Goal: Task Accomplishment & Management: Manage account settings

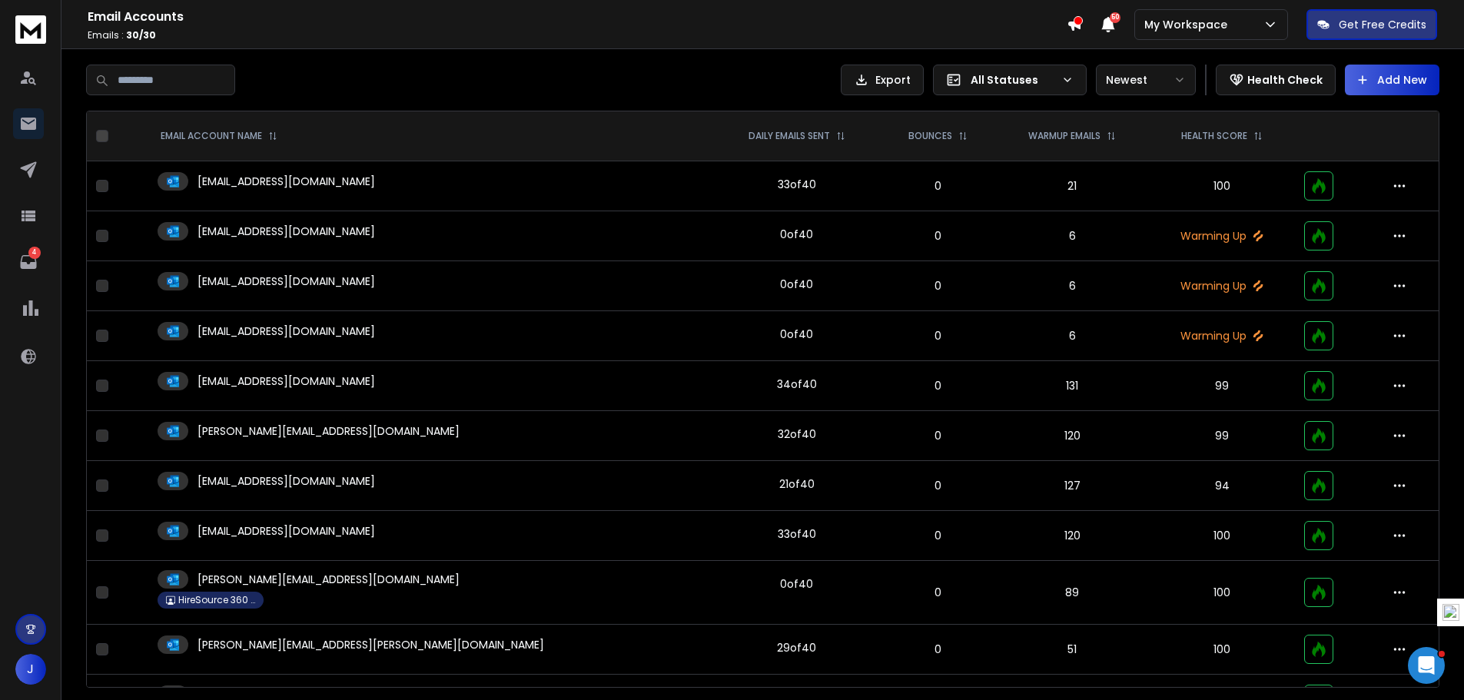
click at [260, 237] on p "jobs@uplevelsearch.net" at bounding box center [286, 231] width 178 height 15
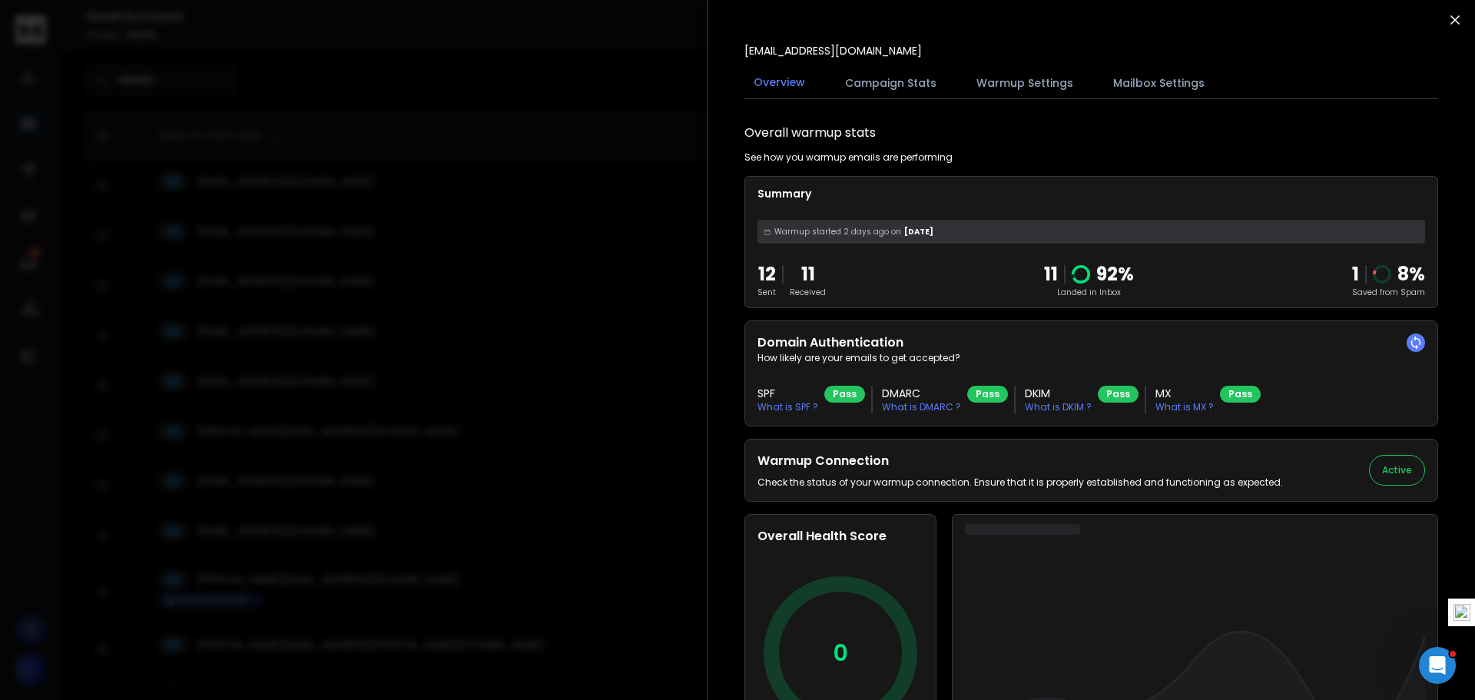
click at [1453, 19] on icon "button" at bounding box center [1455, 19] width 15 height 15
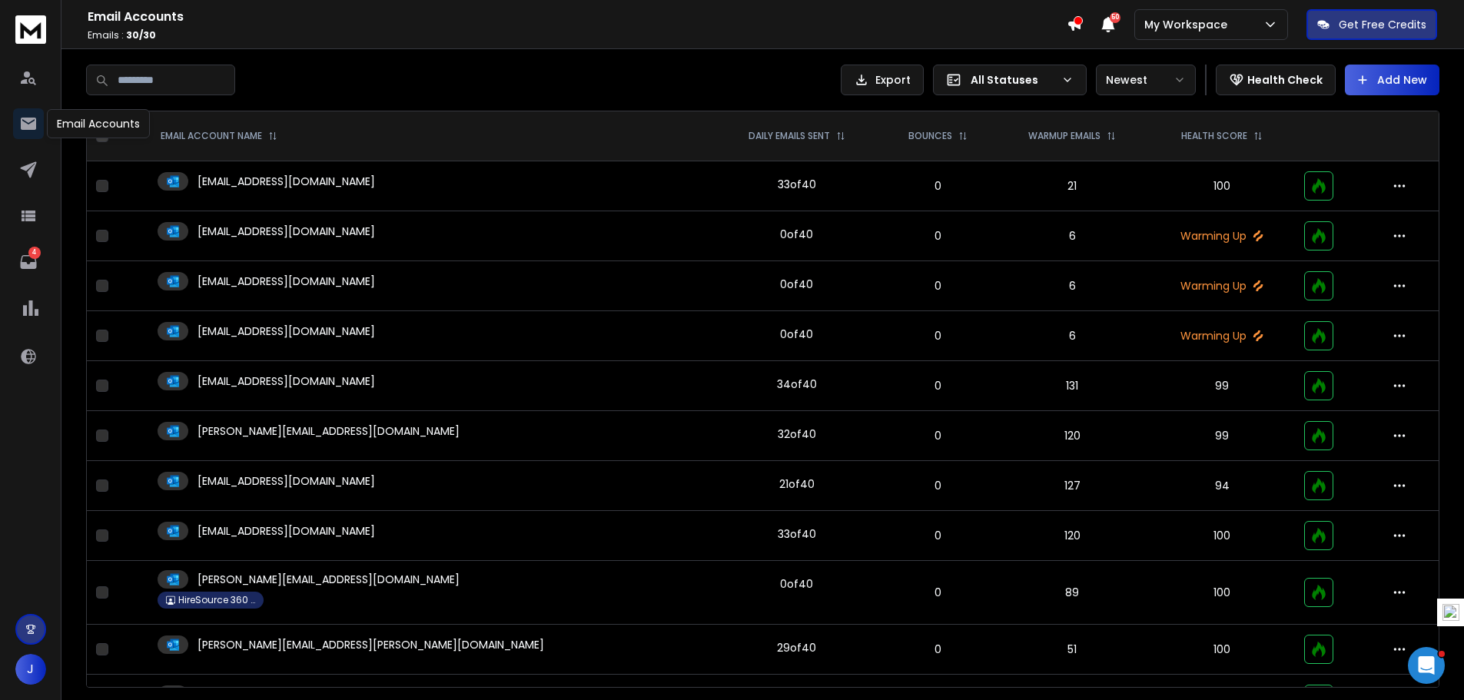
click at [22, 128] on icon at bounding box center [28, 124] width 15 height 12
click at [29, 169] on icon at bounding box center [28, 170] width 18 height 18
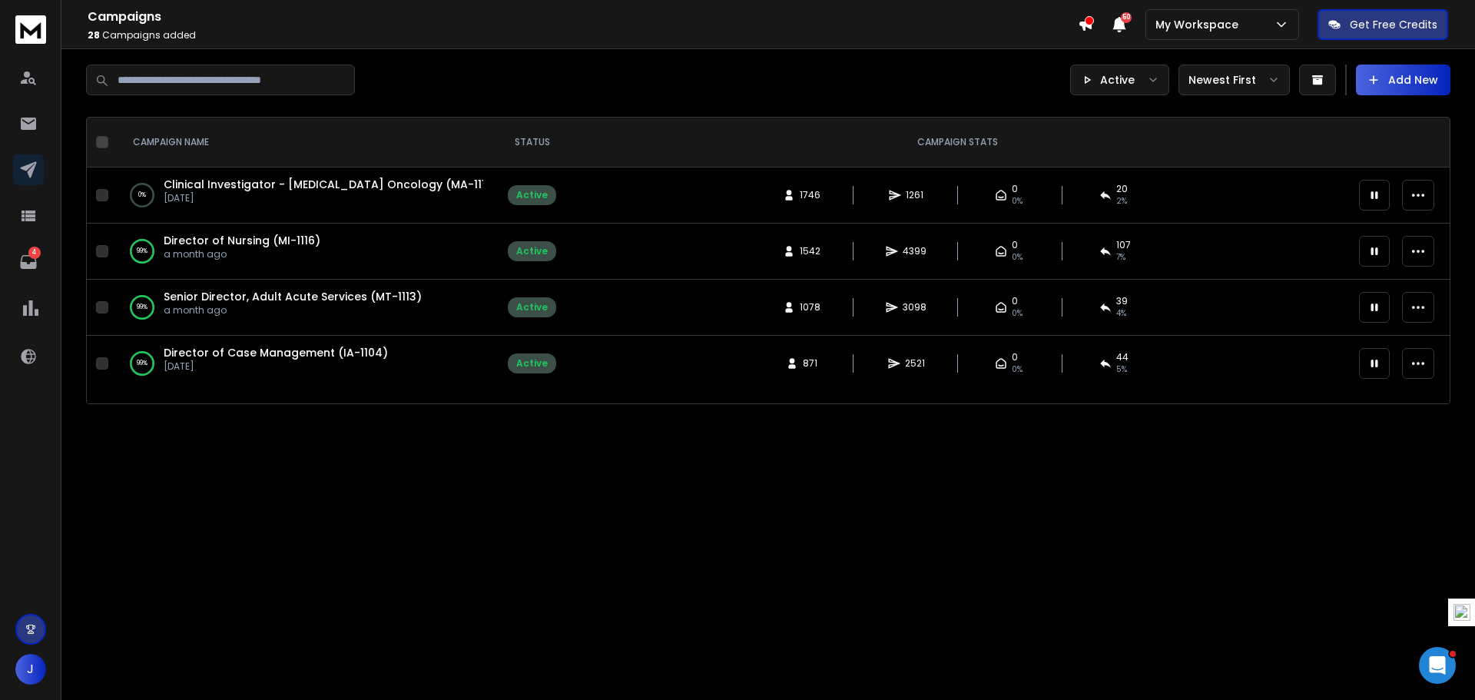
click at [308, 181] on span "Clinical Investigator - Gastrointestinal Oncology (MA-1117)" at bounding box center [331, 184] width 334 height 15
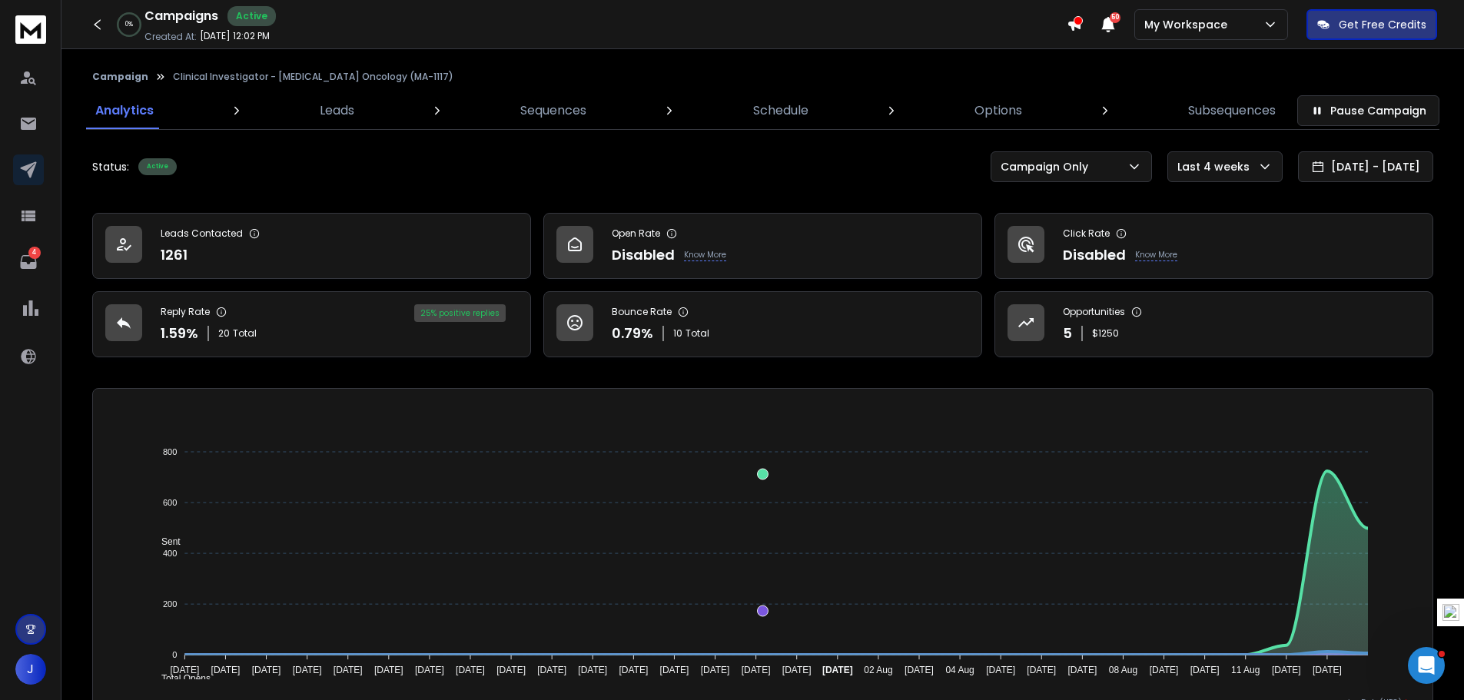
click at [122, 81] on button "Campaign" at bounding box center [120, 77] width 56 height 12
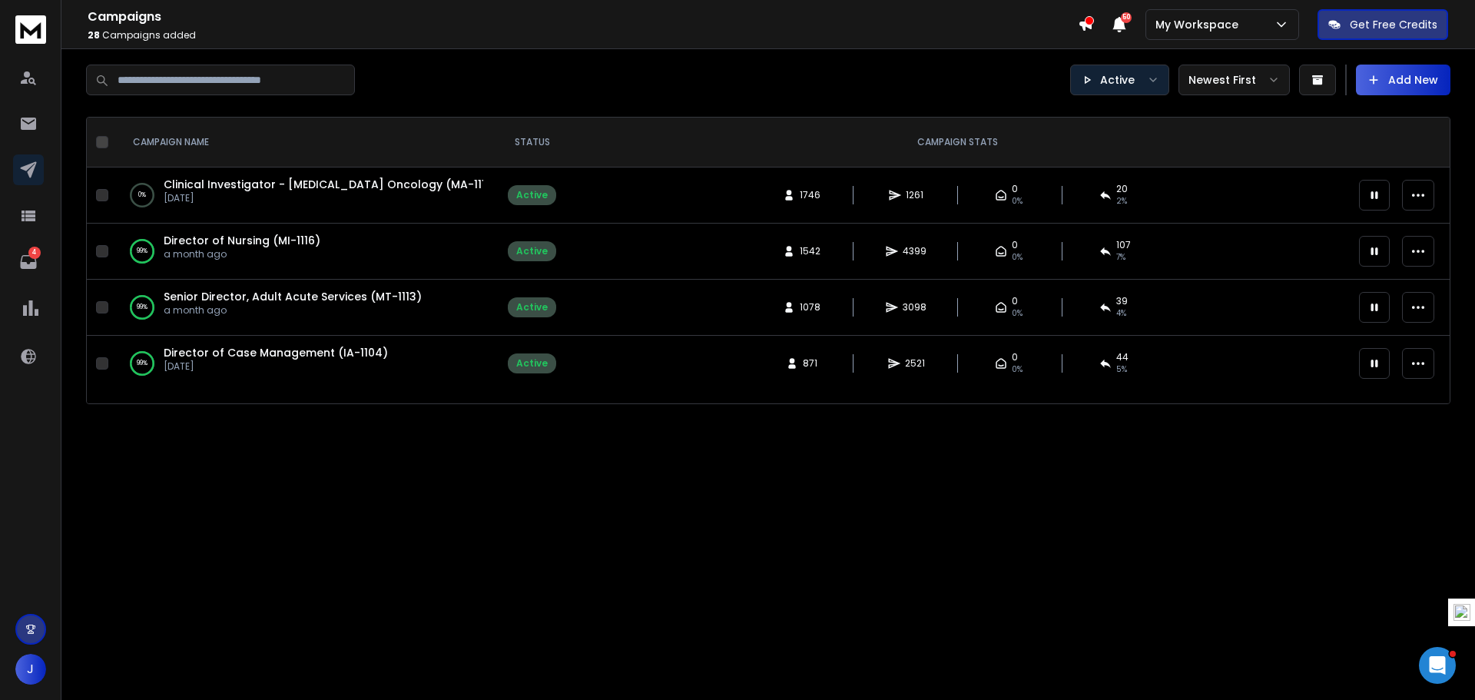
click at [1150, 88] on button "Active" at bounding box center [1119, 80] width 99 height 31
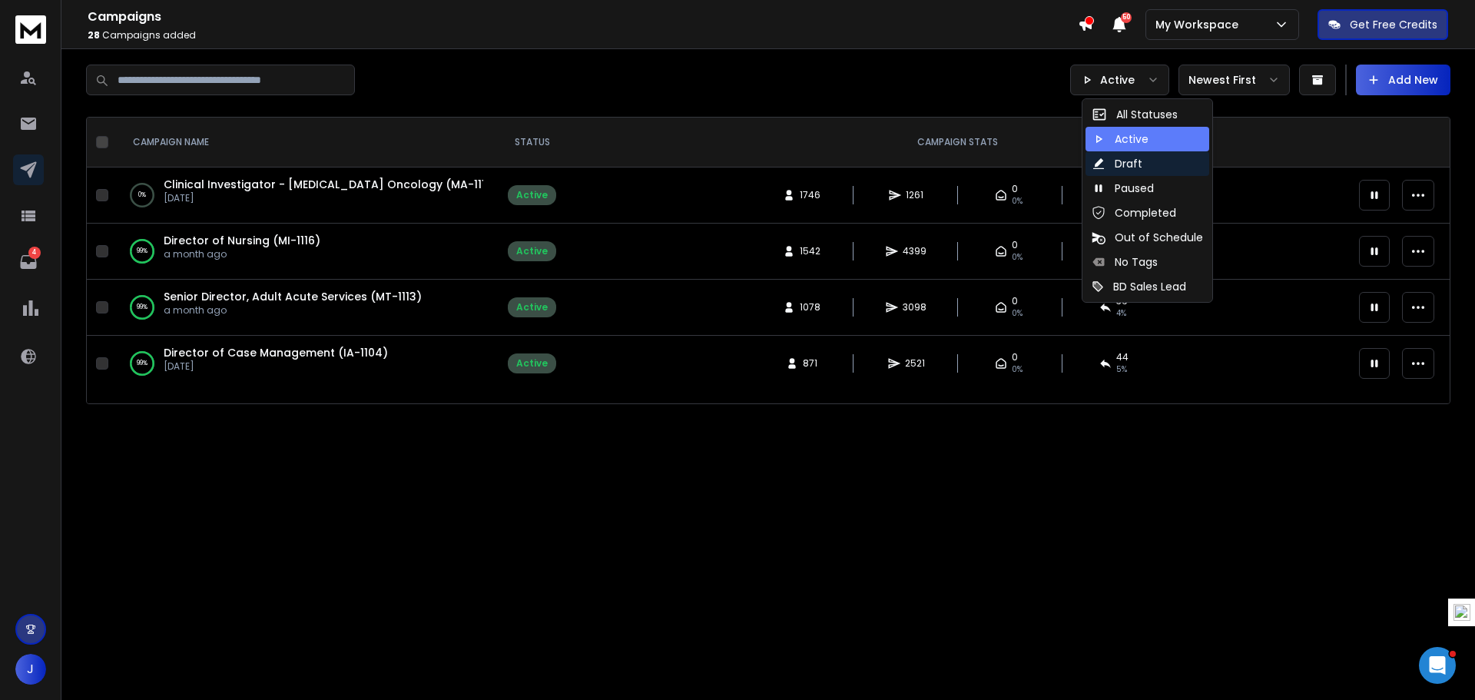
click at [1124, 161] on div "Draft" at bounding box center [1117, 163] width 51 height 15
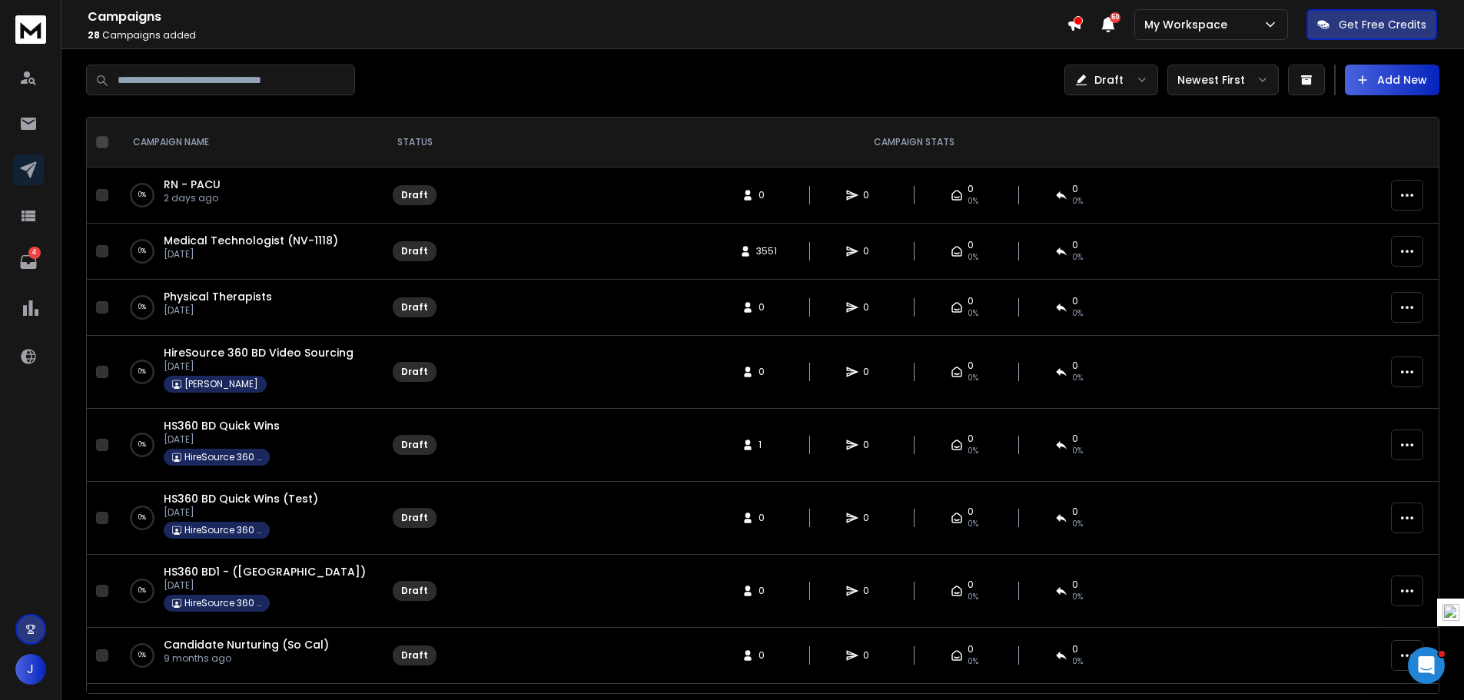
click at [224, 241] on span "Medical Technologist (NV-1118)" at bounding box center [251, 240] width 174 height 15
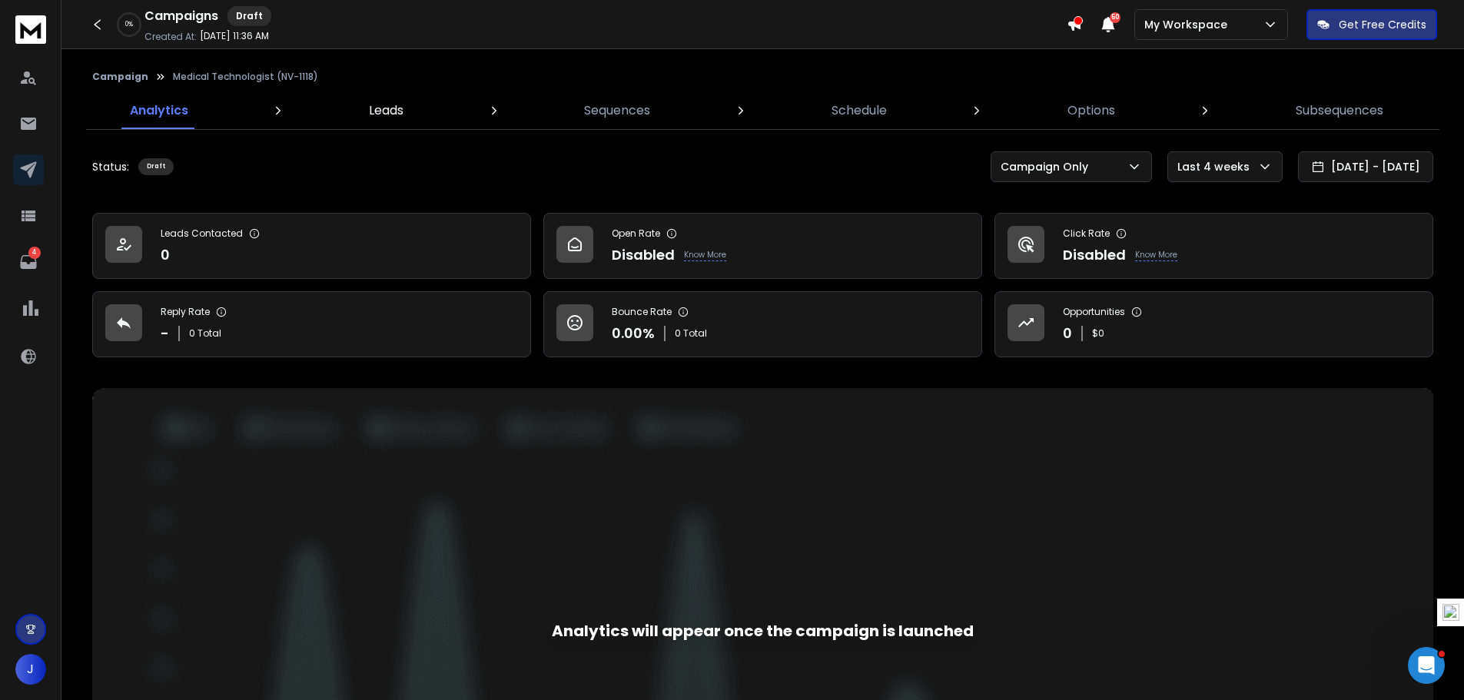
click at [383, 108] on p "Leads" at bounding box center [386, 110] width 35 height 18
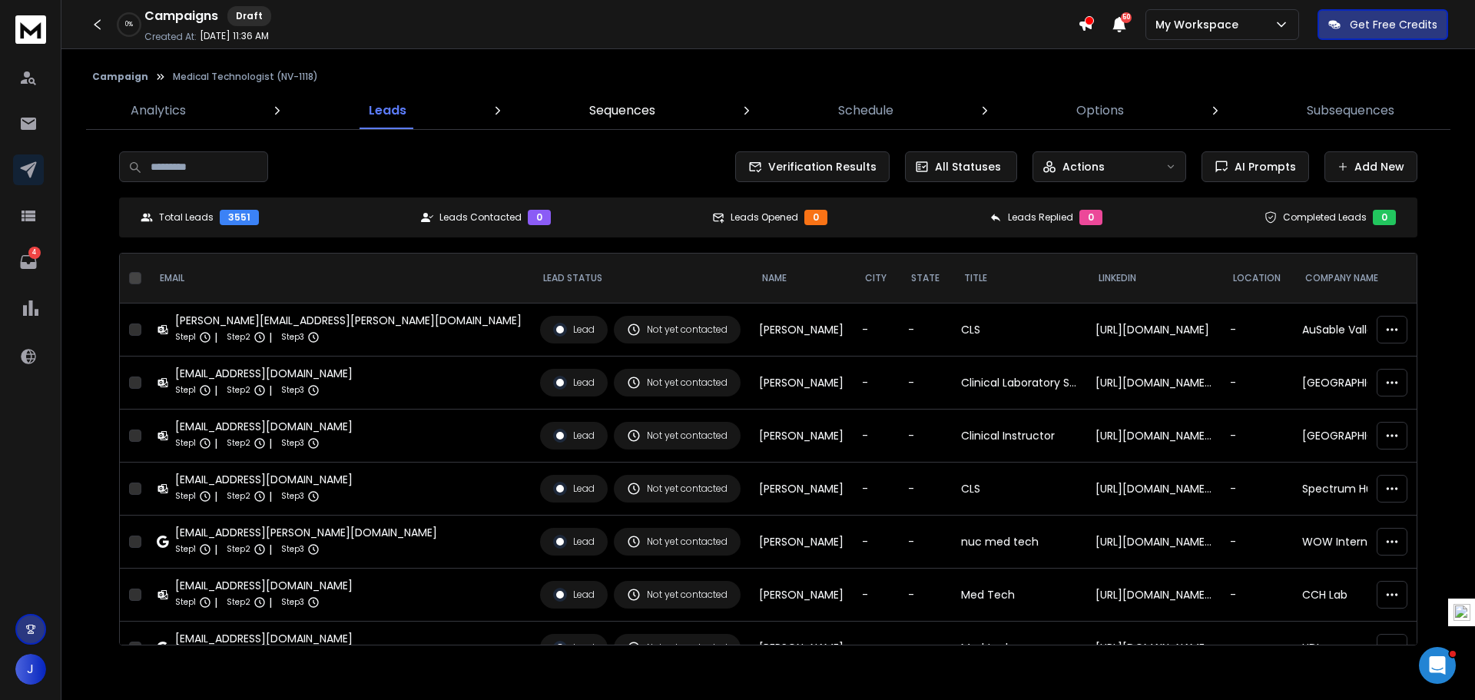
click at [619, 105] on p "Sequences" at bounding box center [622, 110] width 66 height 18
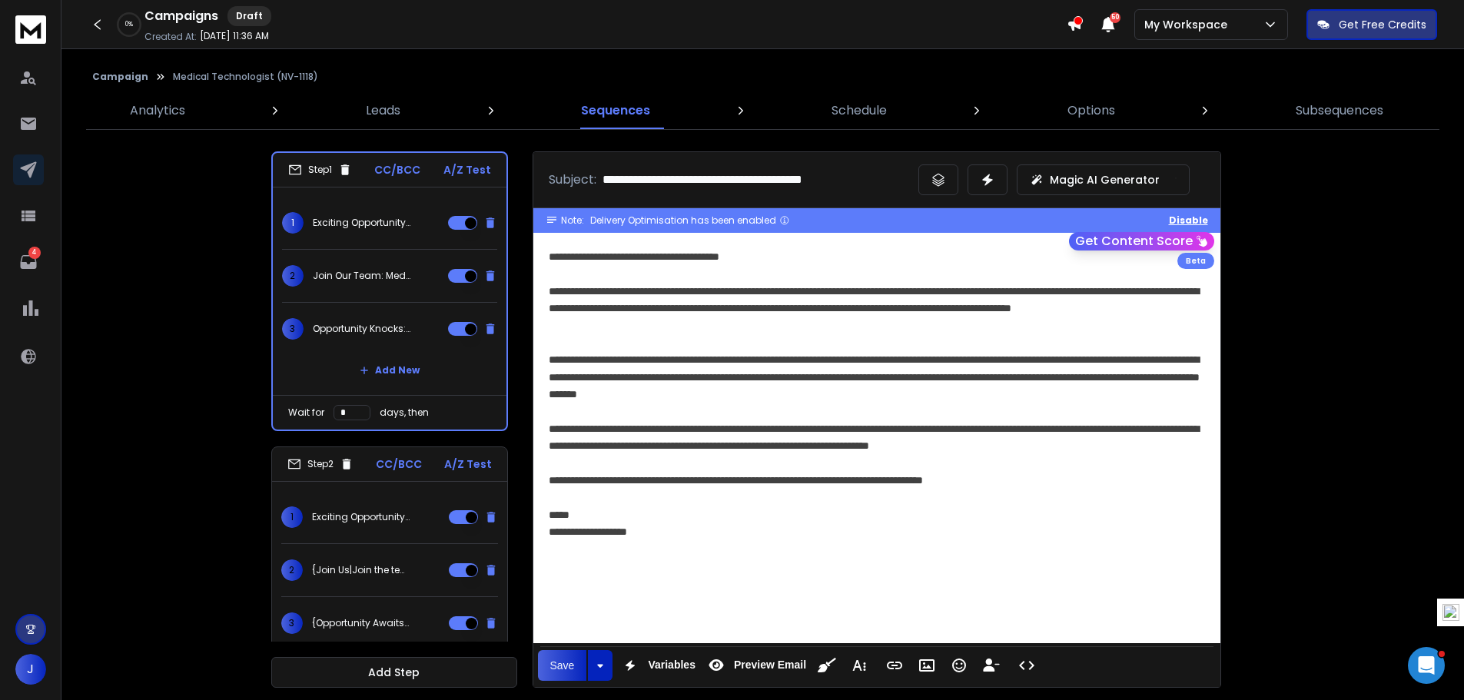
click at [1352, 417] on div "**********" at bounding box center [762, 419] width 1353 height 549
click at [351, 277] on p "Join Our Team: Medical Technologist Position" at bounding box center [362, 276] width 98 height 12
type input "**********"
click at [111, 82] on button "Campaign" at bounding box center [120, 77] width 56 height 12
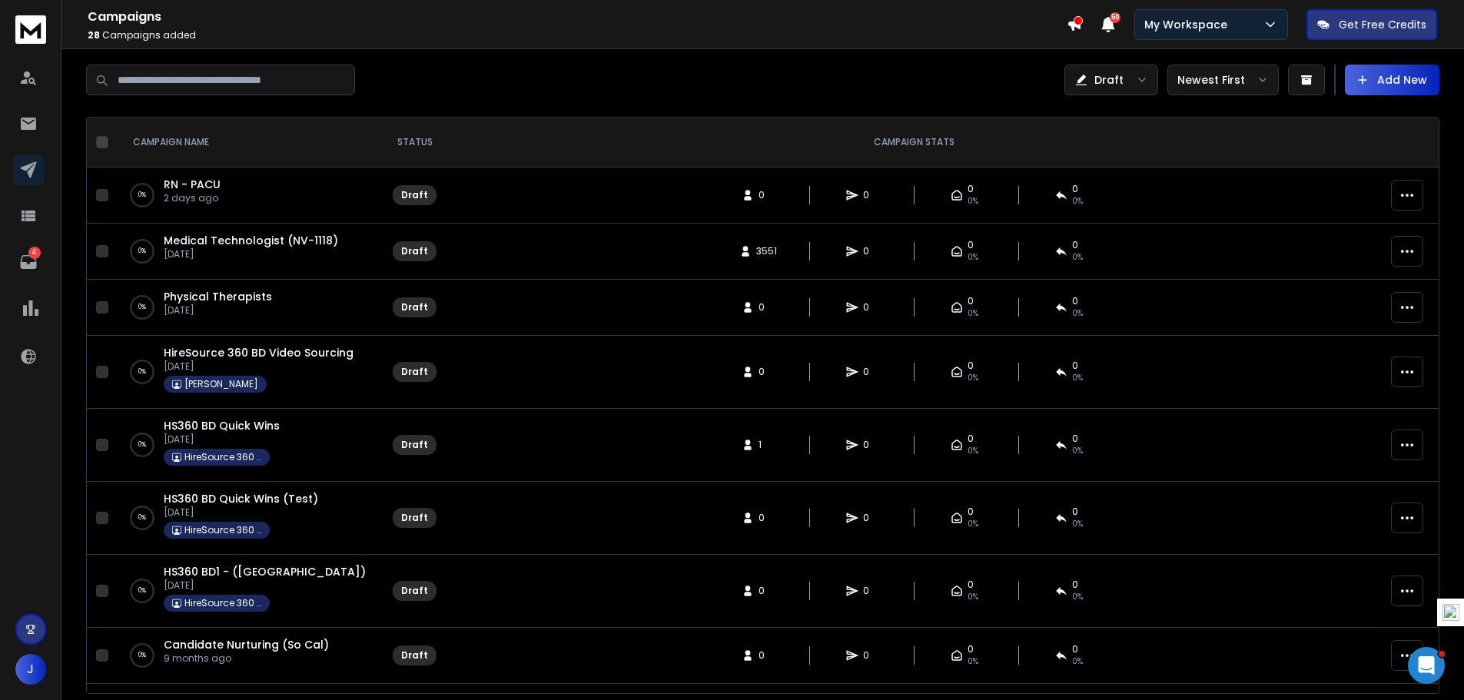
click at [1272, 18] on icon "button" at bounding box center [1269, 24] width 15 height 15
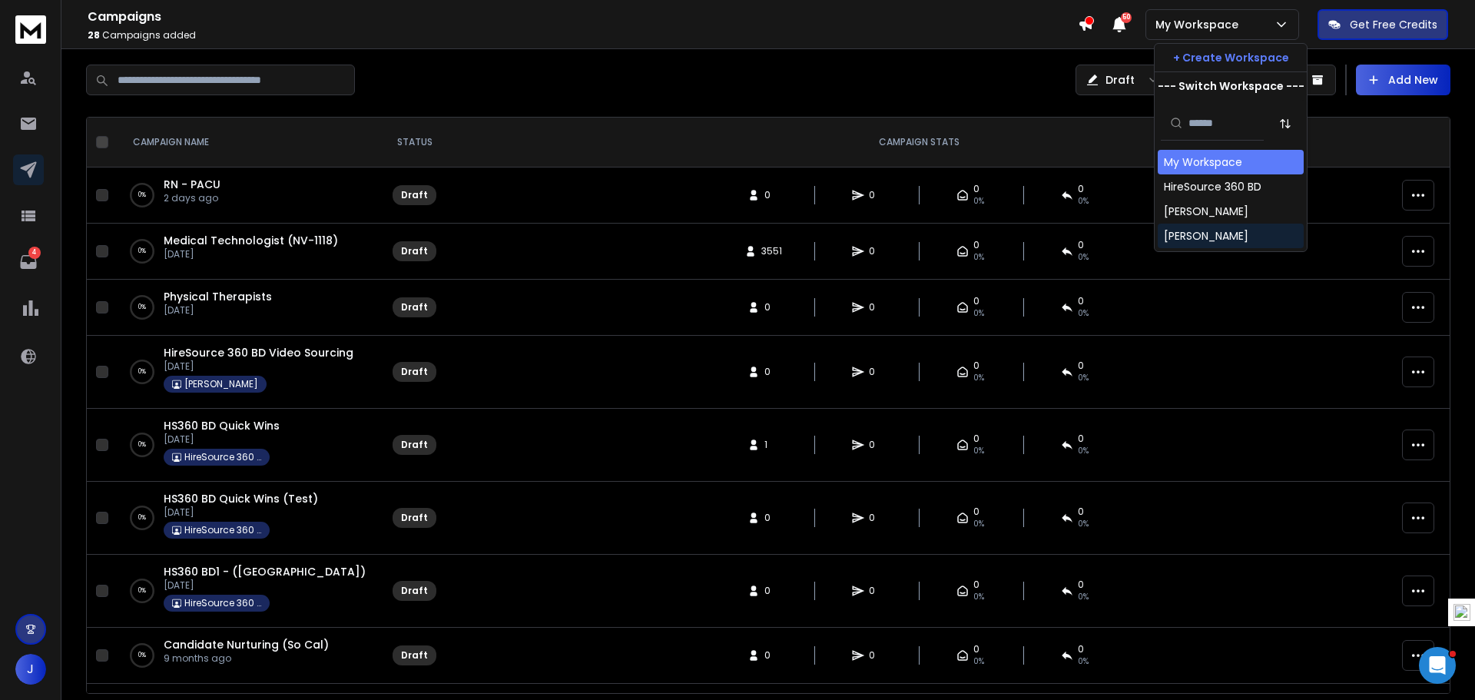
click at [1210, 236] on div "[PERSON_NAME]" at bounding box center [1206, 235] width 85 height 15
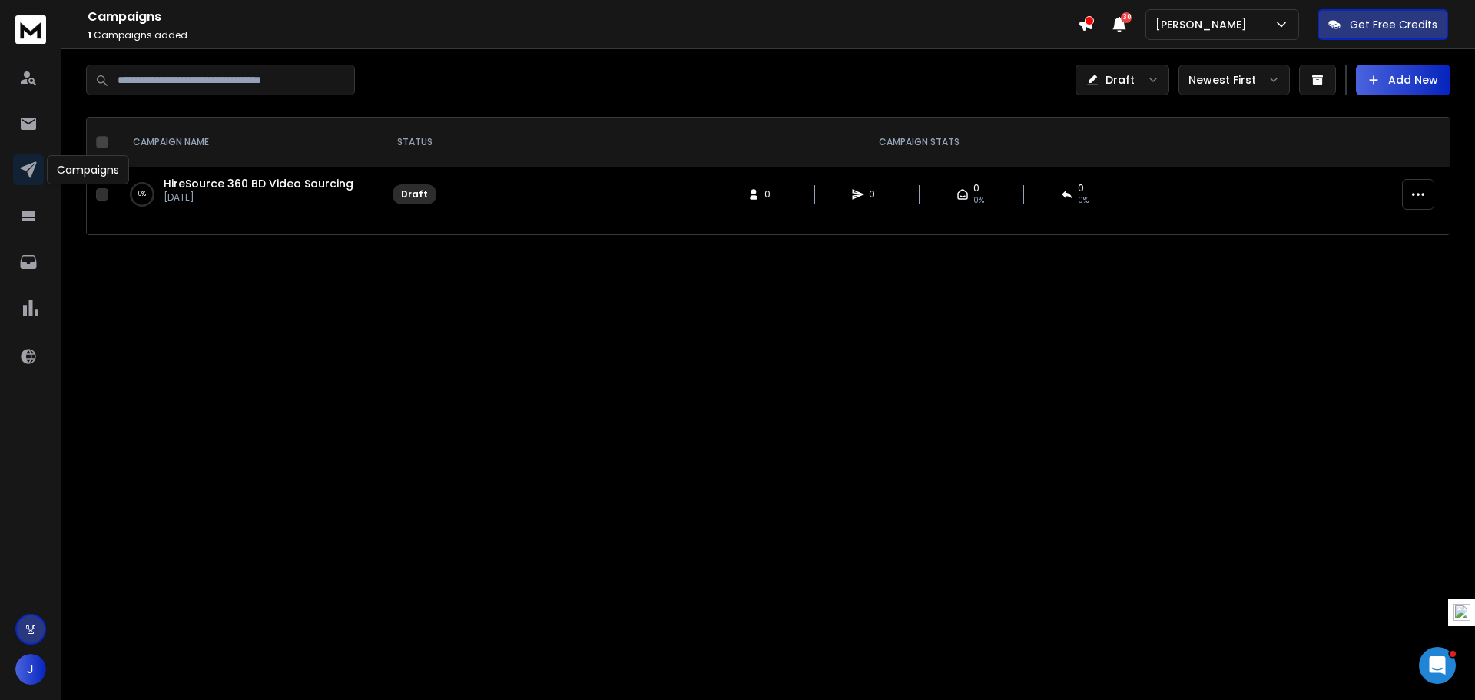
click at [24, 167] on icon at bounding box center [28, 169] width 16 height 16
click at [264, 181] on span "HireSource 360 BD Video Sourcing" at bounding box center [259, 183] width 190 height 15
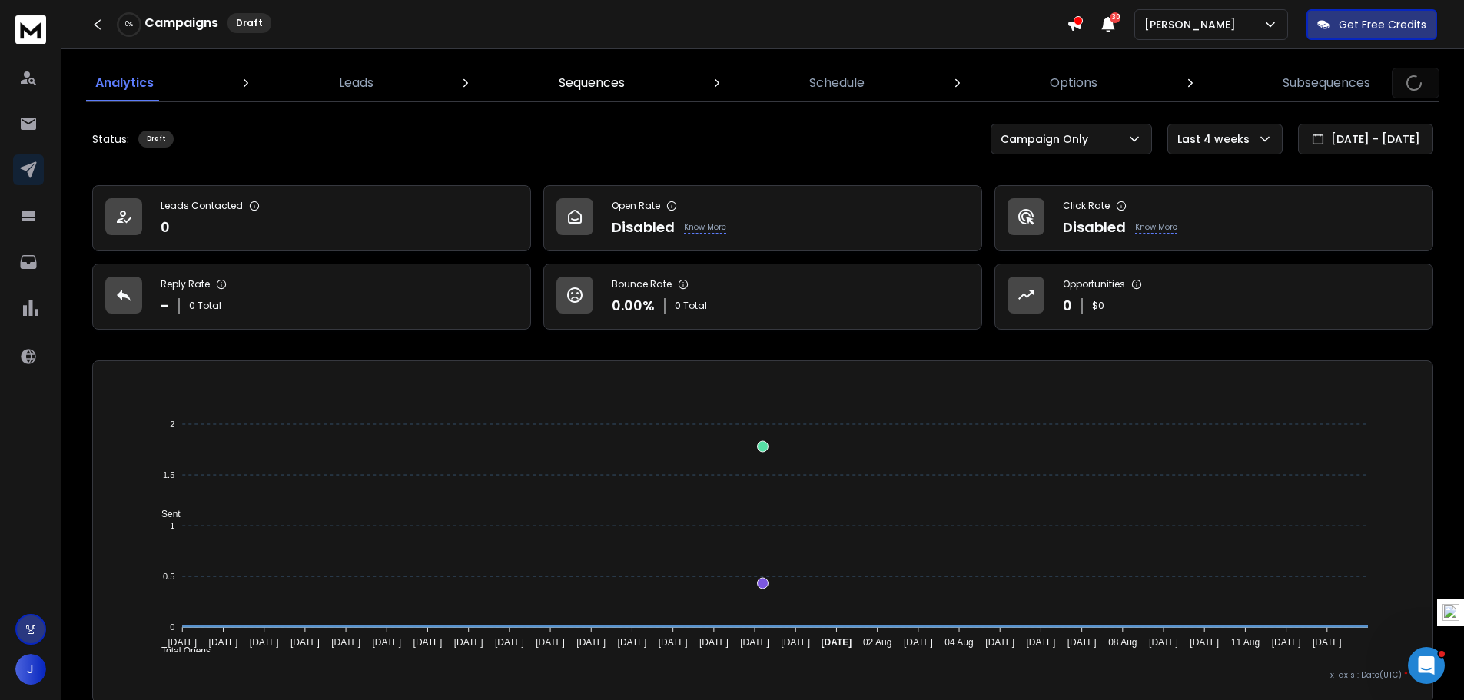
click at [609, 83] on p "Sequences" at bounding box center [592, 83] width 66 height 18
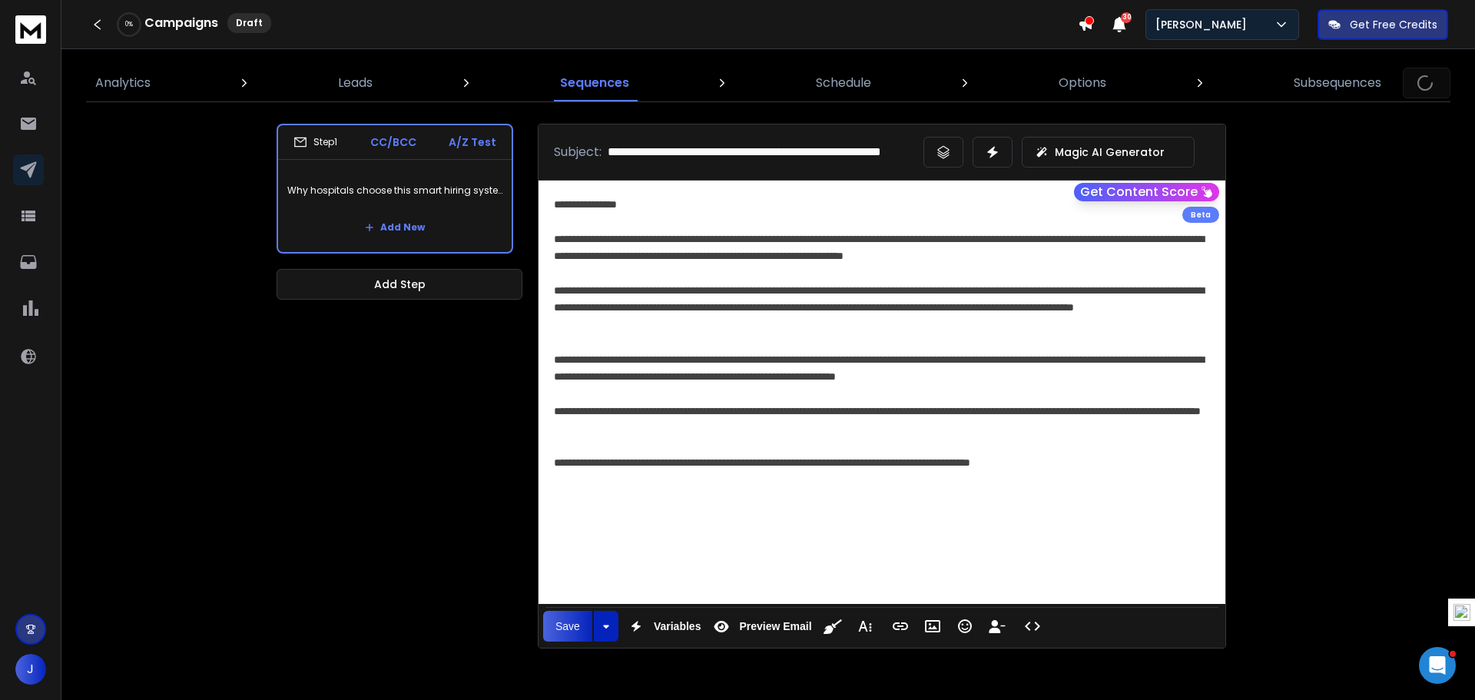
click at [1281, 22] on div "[PERSON_NAME]" at bounding box center [1223, 24] width 134 height 15
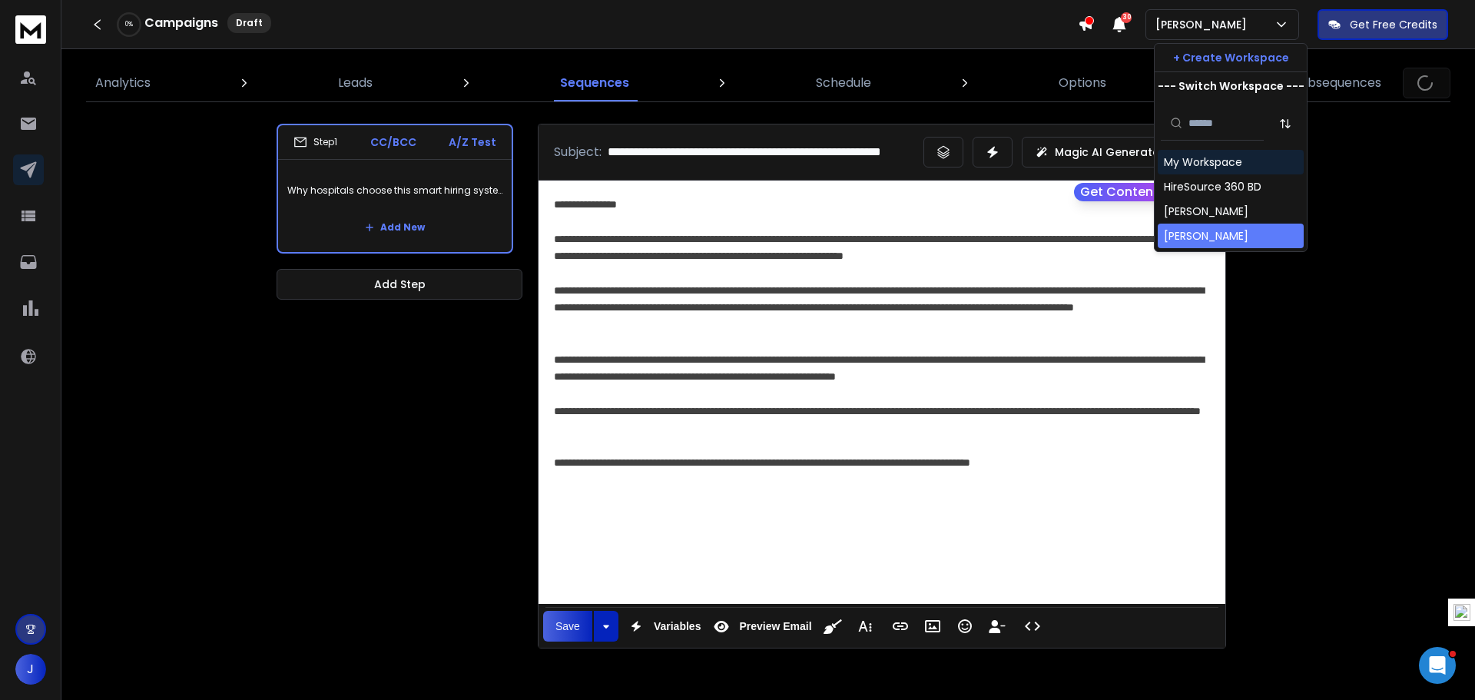
click at [1194, 164] on div "My Workspace" at bounding box center [1203, 161] width 78 height 15
